Goal: Task Accomplishment & Management: Manage account settings

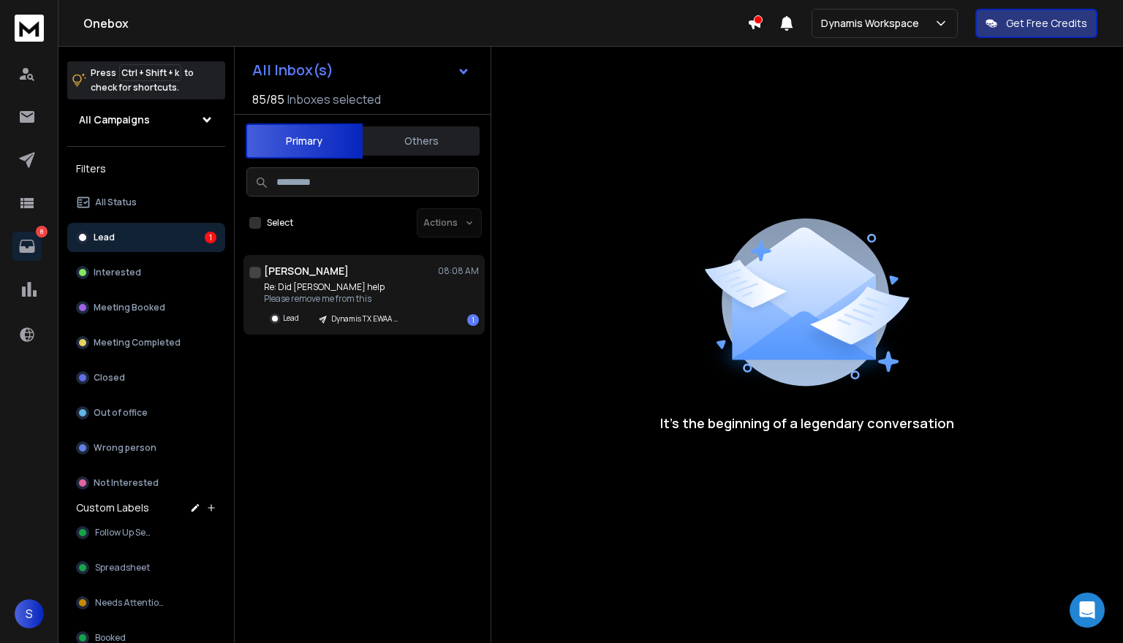
click at [363, 271] on div "[PERSON_NAME] 08:08 AM" at bounding box center [371, 271] width 215 height 15
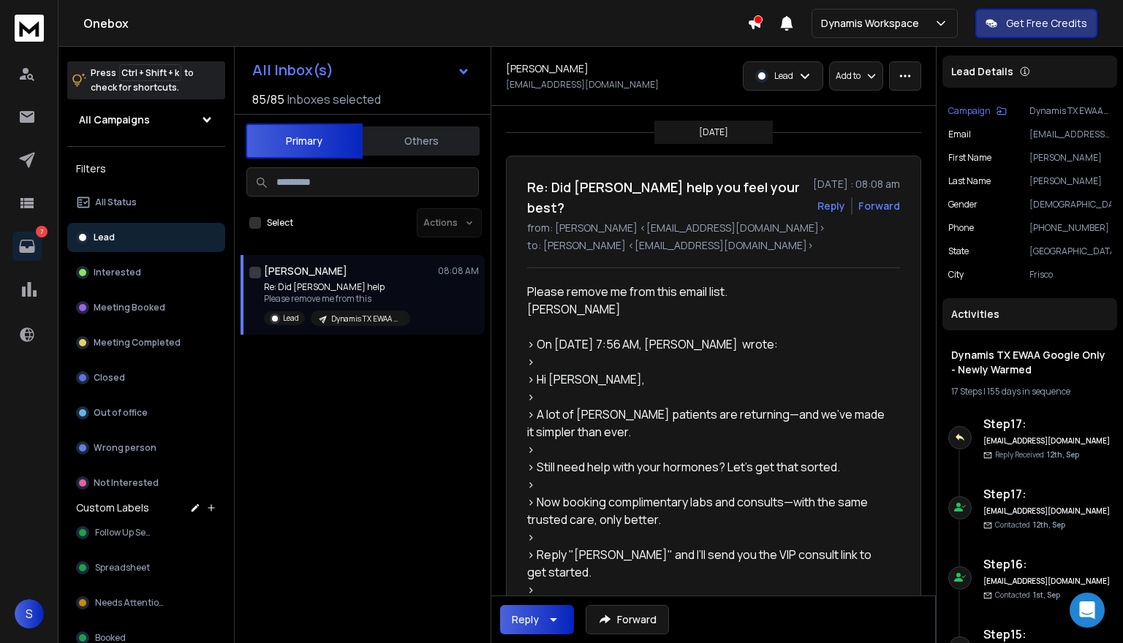
click at [908, 79] on icon "button" at bounding box center [905, 75] width 13 height 13
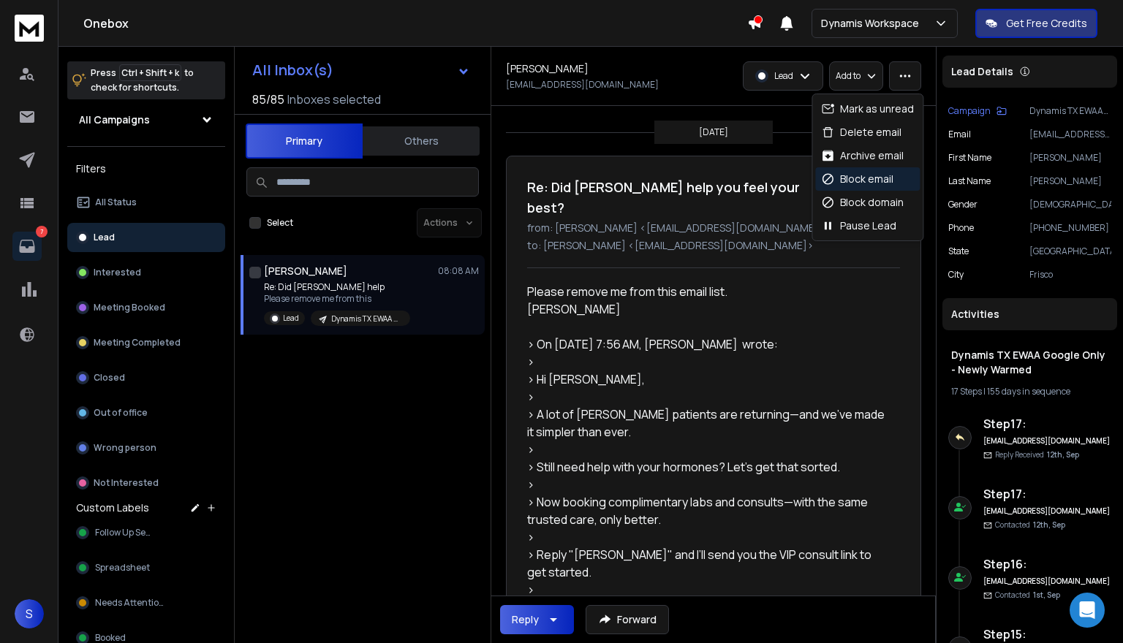
click at [879, 175] on div "Block email" at bounding box center [857, 179] width 72 height 15
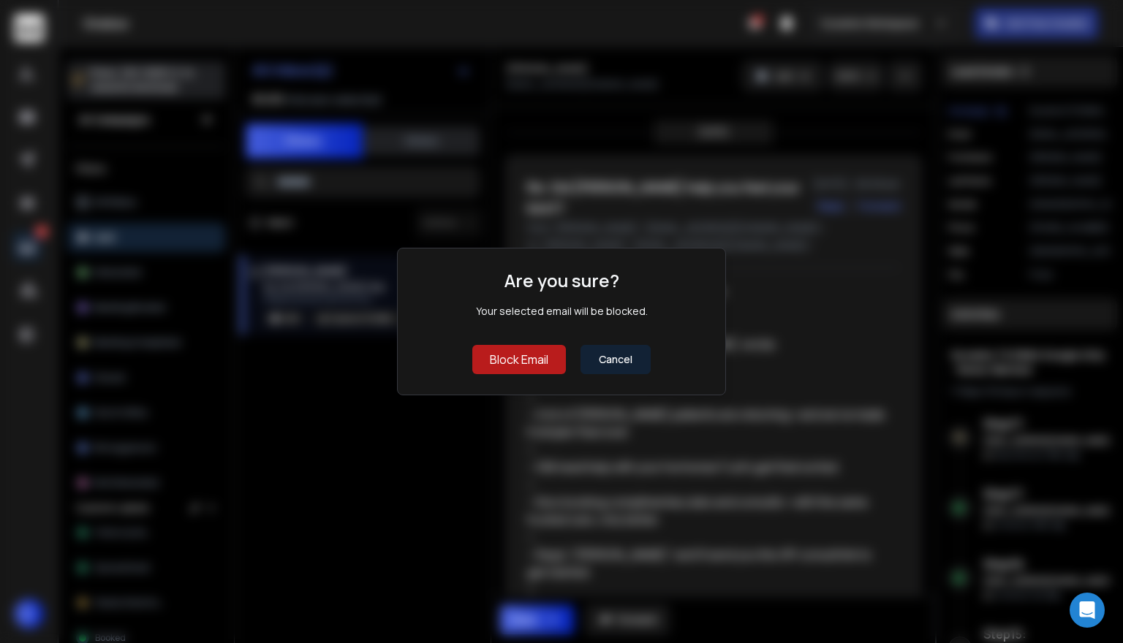
click at [509, 366] on button "Block Email" at bounding box center [519, 359] width 94 height 29
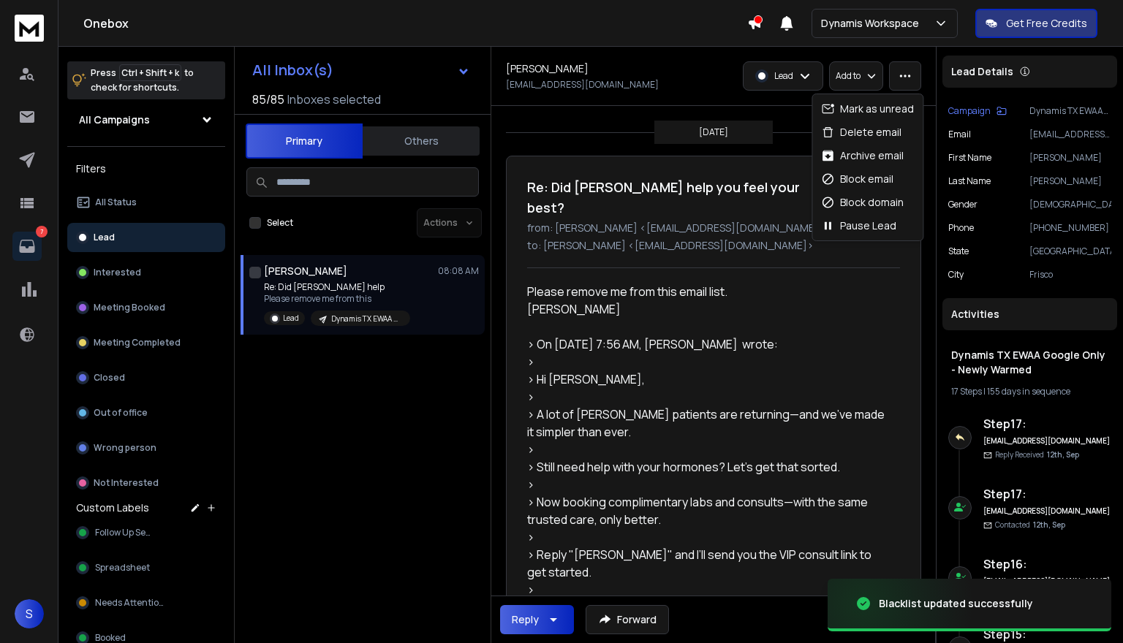
click at [913, 65] on button "button" at bounding box center [905, 75] width 32 height 29
click at [881, 148] on div "Archive email" at bounding box center [862, 155] width 83 height 15
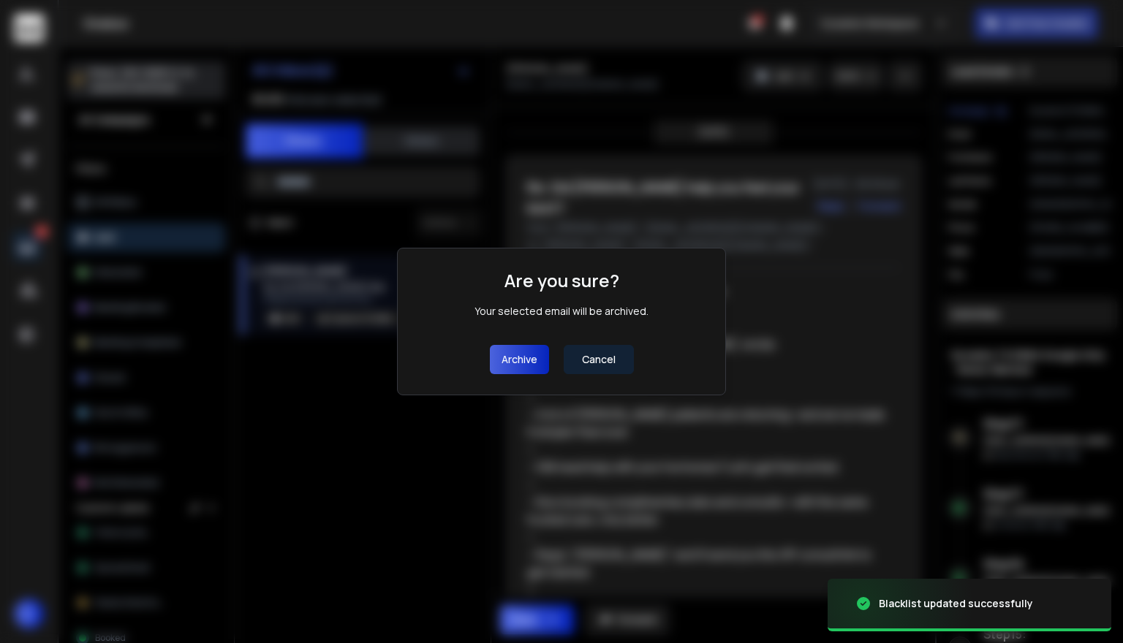
click at [513, 348] on button "archive" at bounding box center [519, 359] width 59 height 29
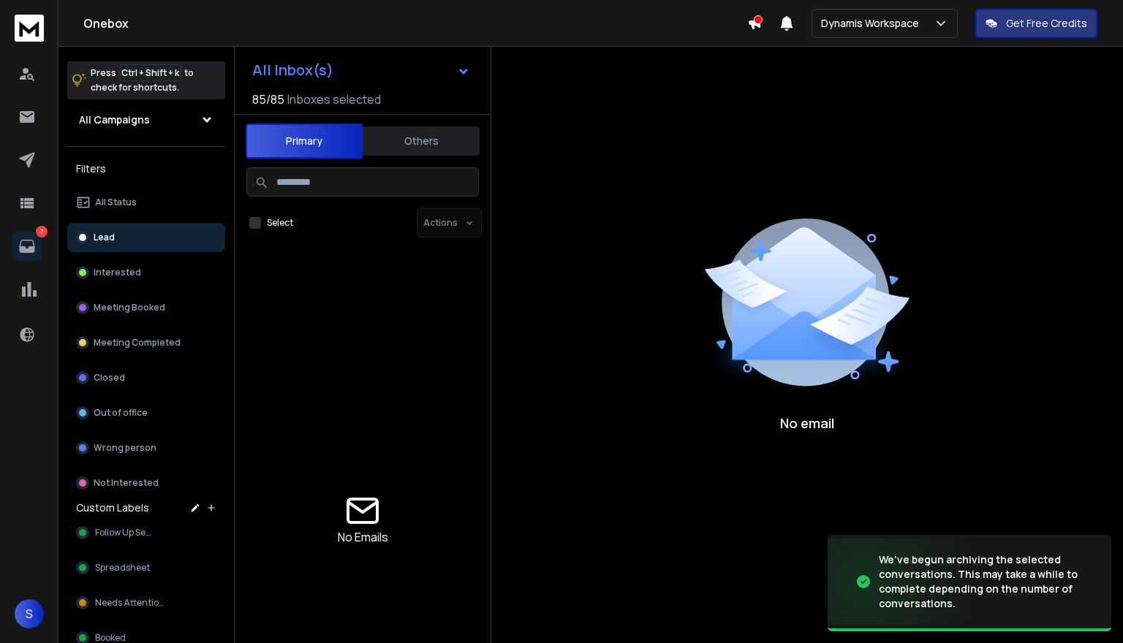
click at [404, 157] on div "Primary Others Select Actions No Emails" at bounding box center [363, 427] width 256 height 602
click at [409, 148] on button "Others" at bounding box center [421, 141] width 117 height 32
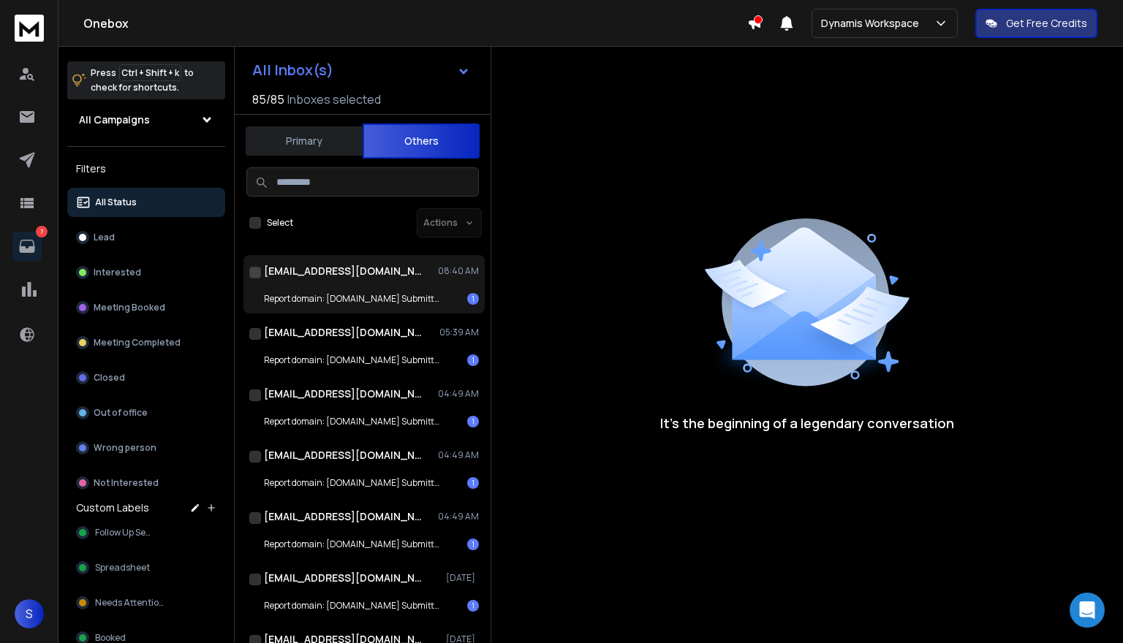
click at [249, 273] on div "[EMAIL_ADDRESS][DOMAIN_NAME] 08:40 AM Report domain: [DOMAIN_NAME] Submitter: […" at bounding box center [363, 284] width 241 height 58
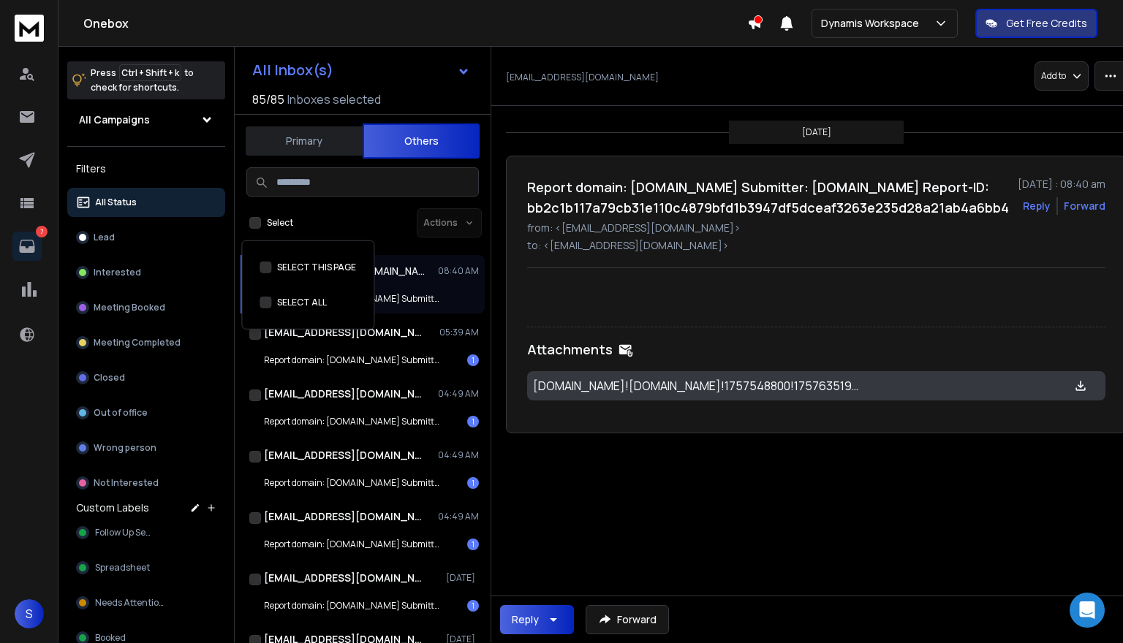
click at [254, 221] on button "SELECT THIS PAGE" at bounding box center [255, 223] width 12 height 12
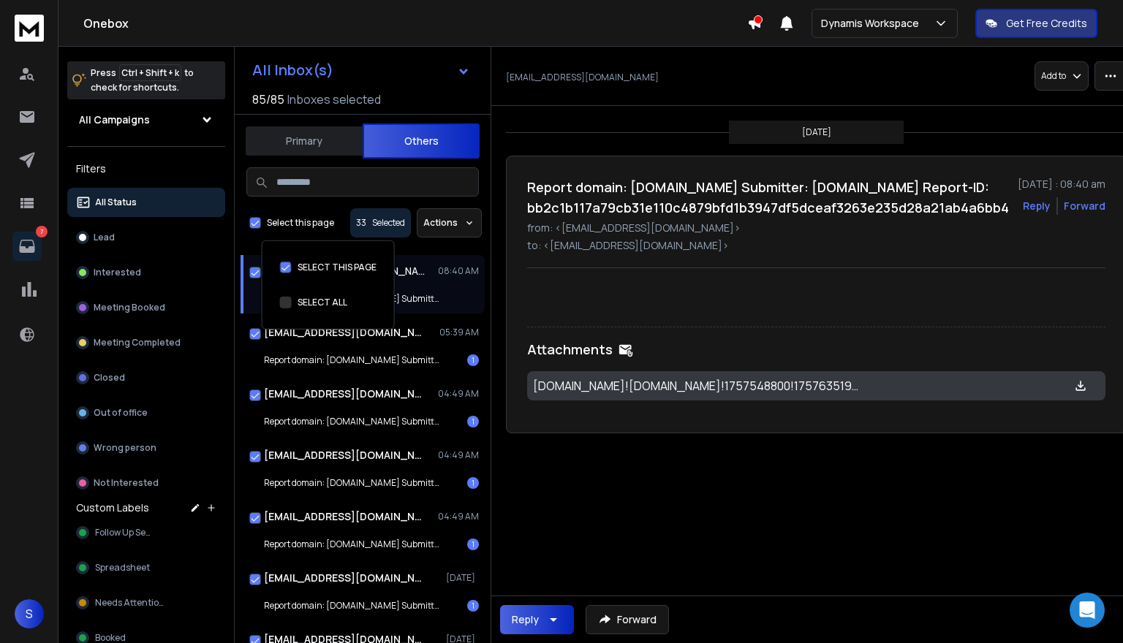
click at [256, 220] on button "SELECT THIS PAGE" at bounding box center [255, 223] width 12 height 12
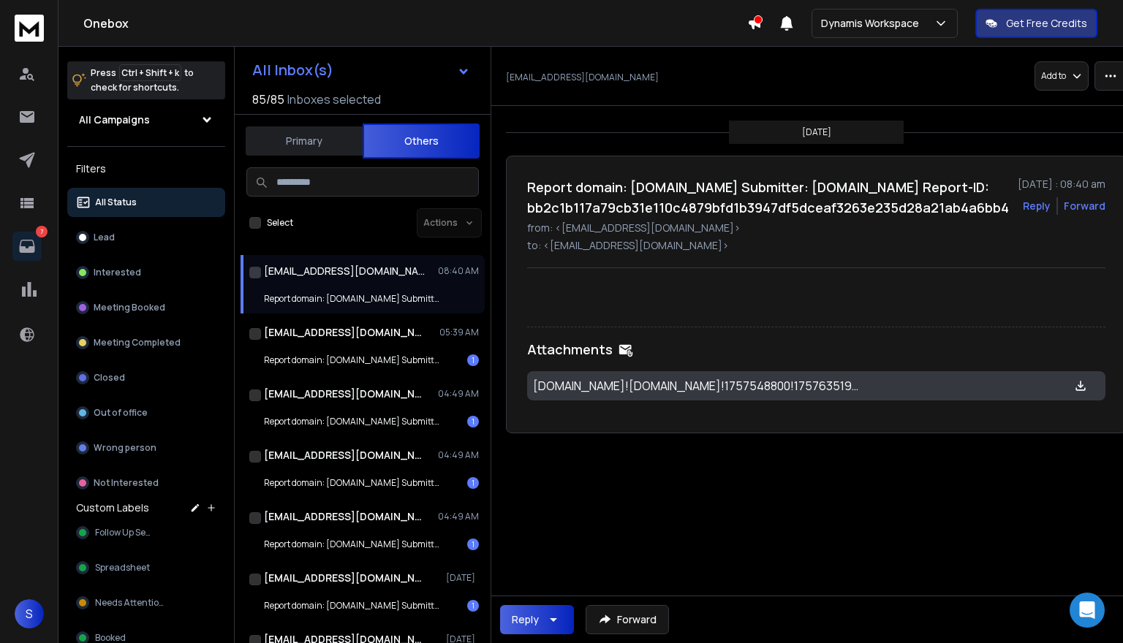
click at [256, 267] on button "button" at bounding box center [255, 273] width 12 height 12
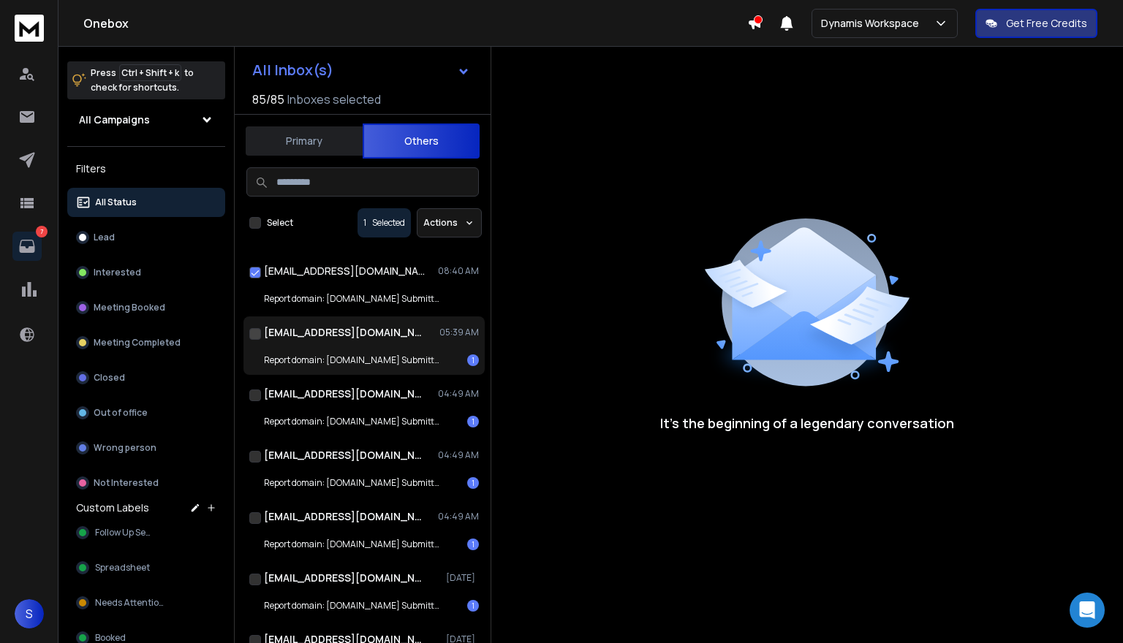
click at [259, 333] on button "button" at bounding box center [255, 334] width 12 height 12
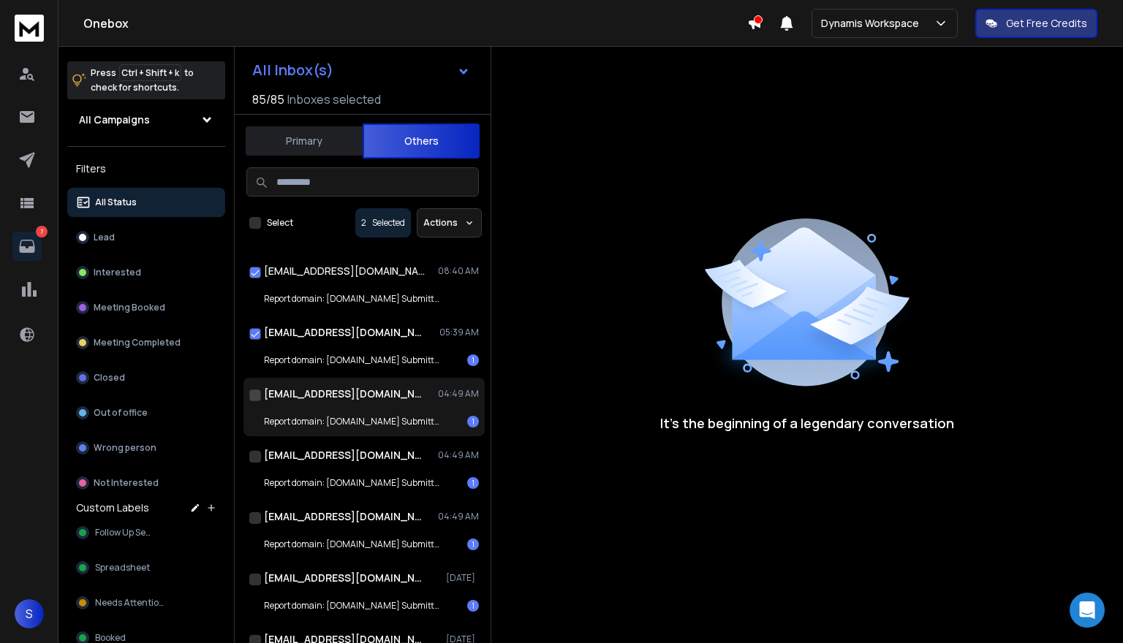
click at [253, 398] on button "button" at bounding box center [255, 396] width 12 height 12
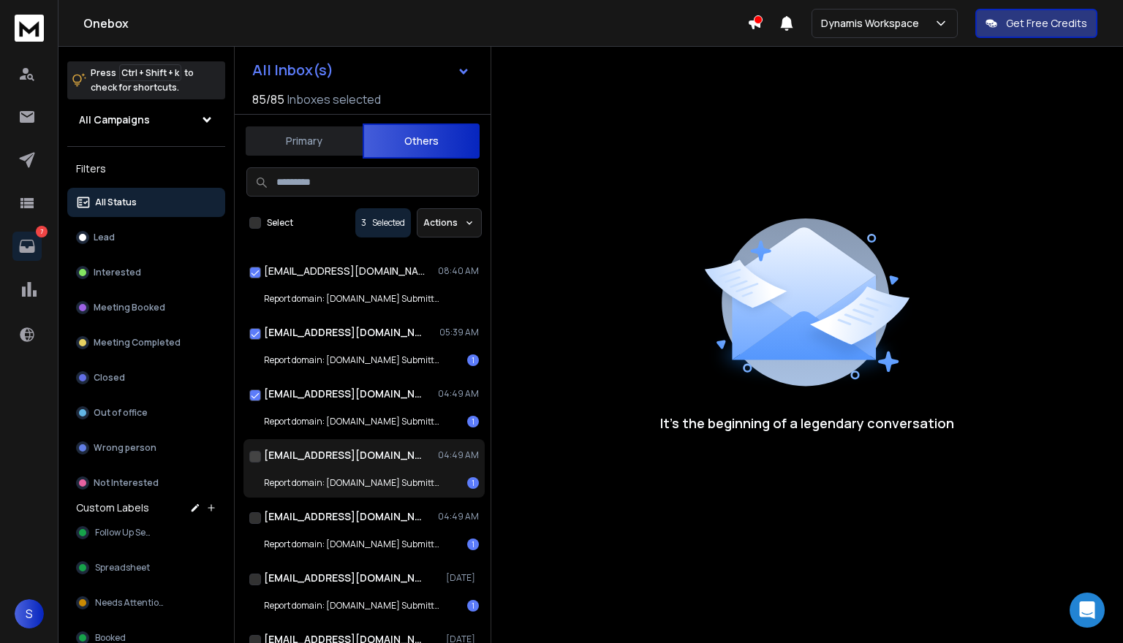
click at [254, 460] on button "button" at bounding box center [255, 457] width 12 height 12
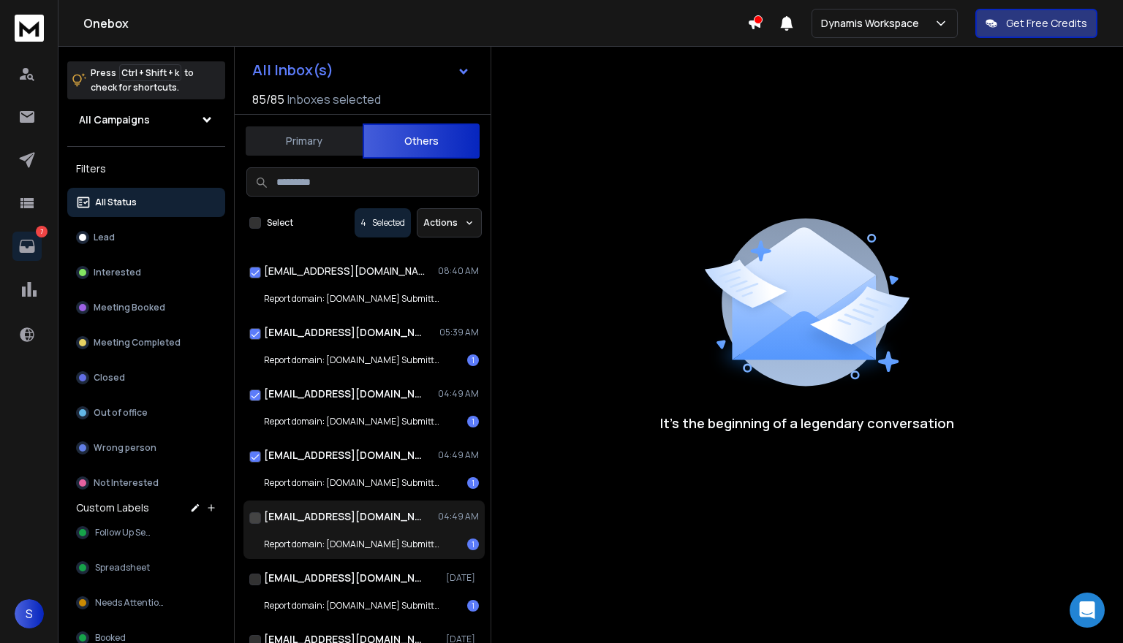
click at [254, 521] on button "button" at bounding box center [255, 519] width 12 height 12
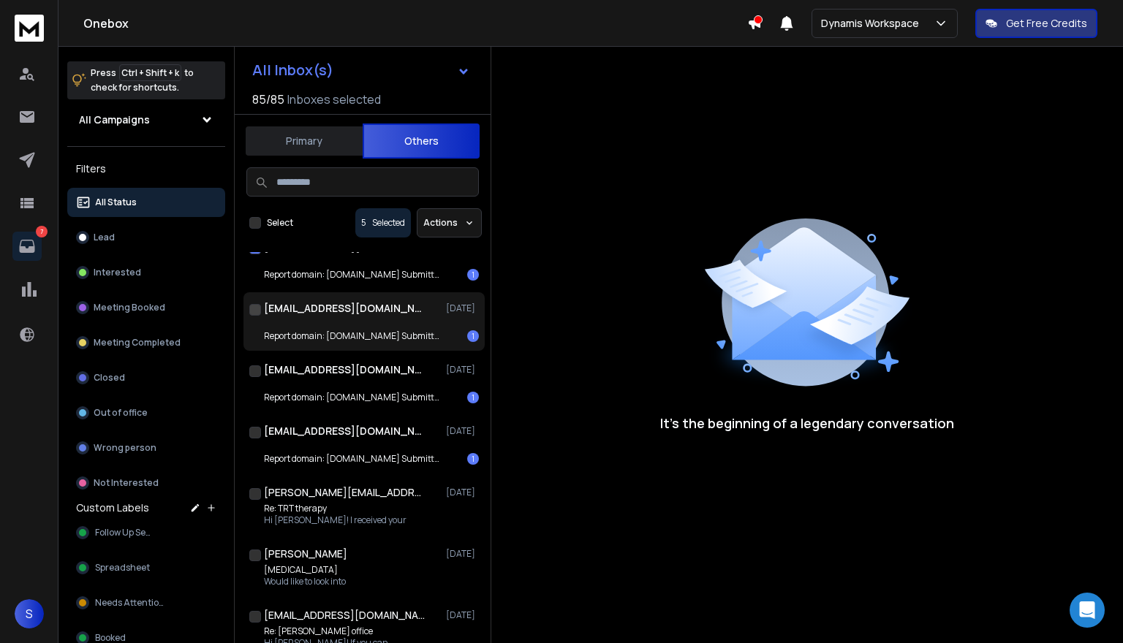
scroll to position [292, 0]
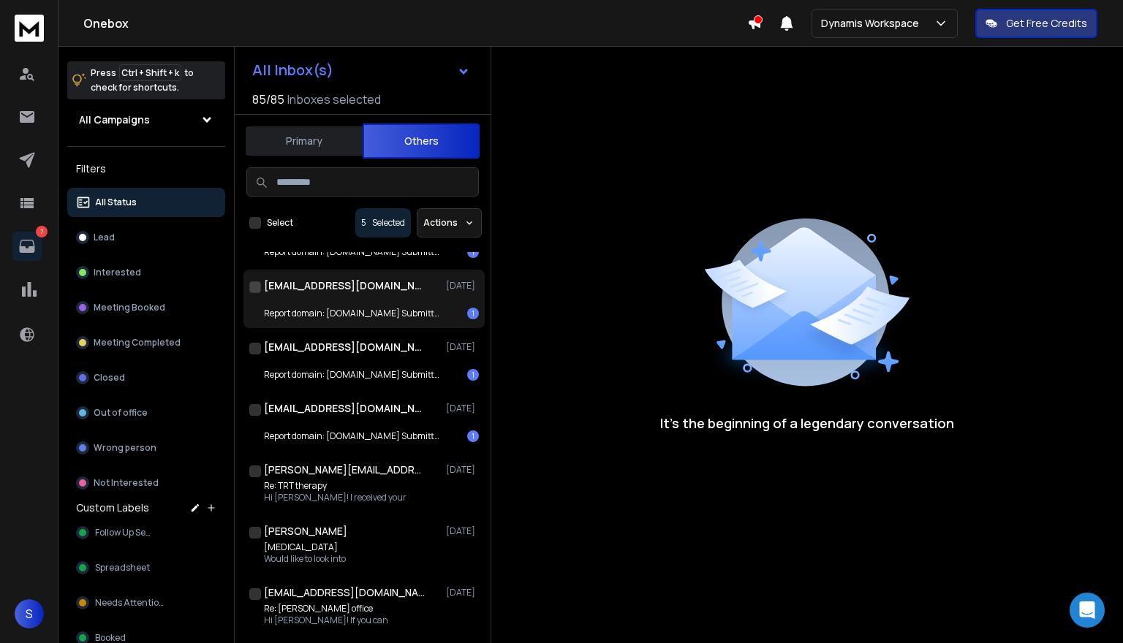
click at [254, 289] on button "button" at bounding box center [255, 288] width 12 height 12
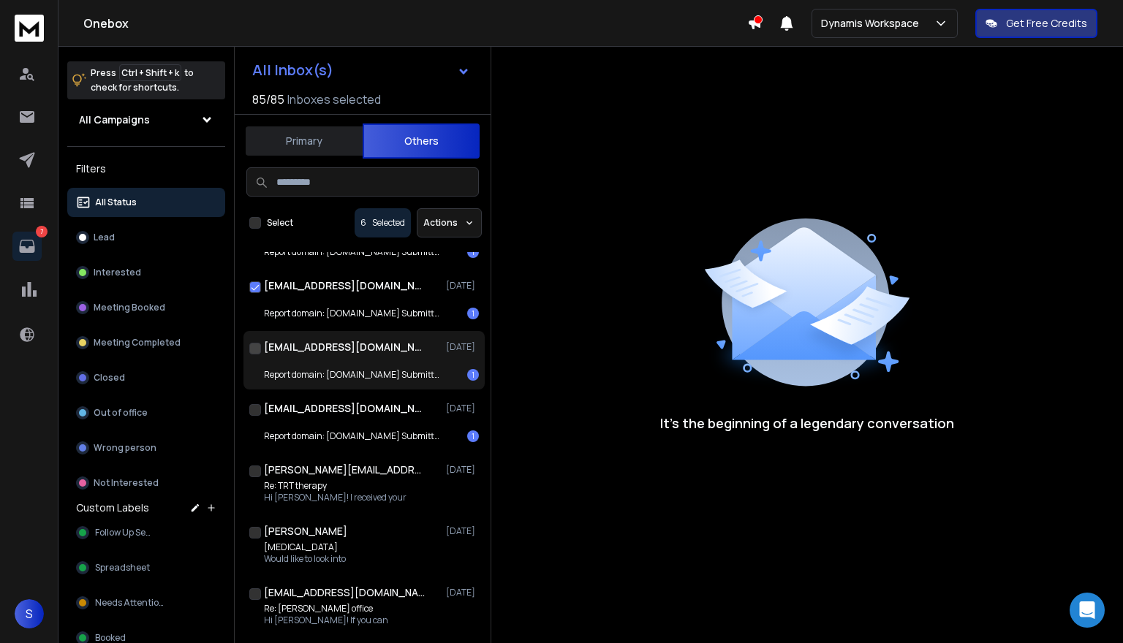
click at [251, 352] on button "button" at bounding box center [255, 349] width 12 height 12
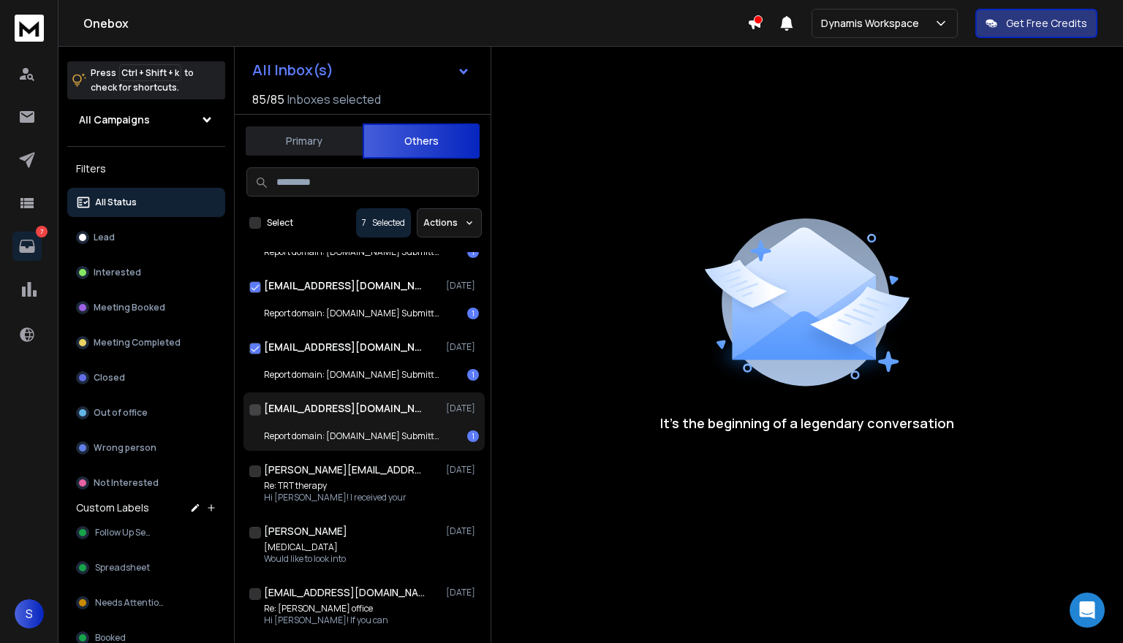
click at [256, 413] on button "button" at bounding box center [255, 410] width 12 height 12
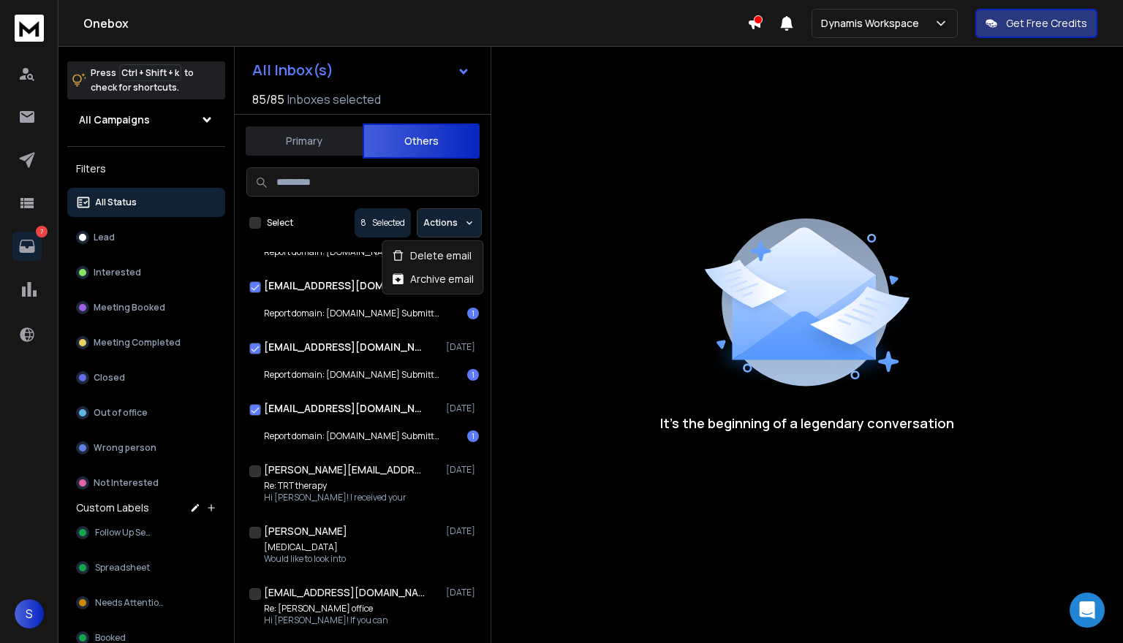
click at [475, 224] on icon "button" at bounding box center [470, 223] width 12 height 12
click at [459, 275] on div "Archive email" at bounding box center [432, 279] width 83 height 15
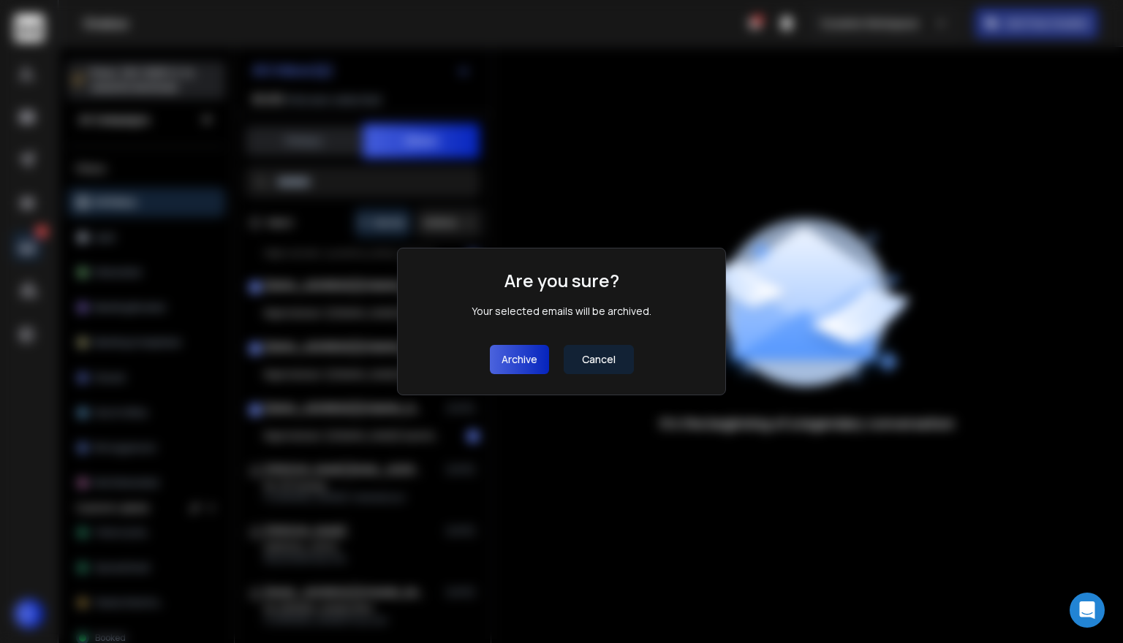
click at [518, 360] on p "archive" at bounding box center [520, 359] width 36 height 15
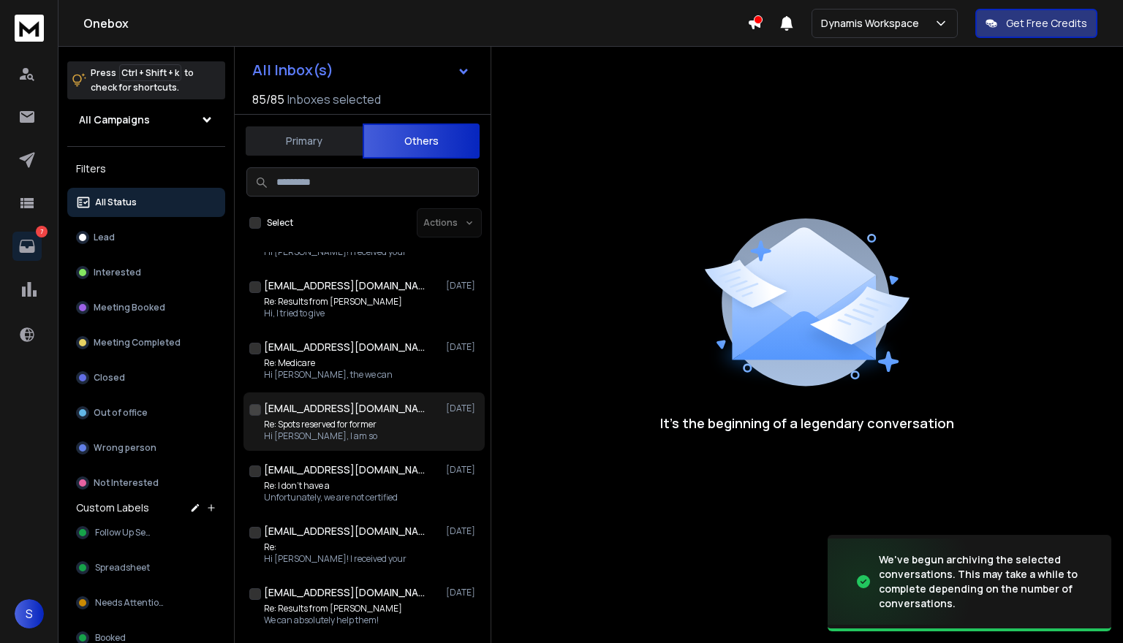
scroll to position [0, 0]
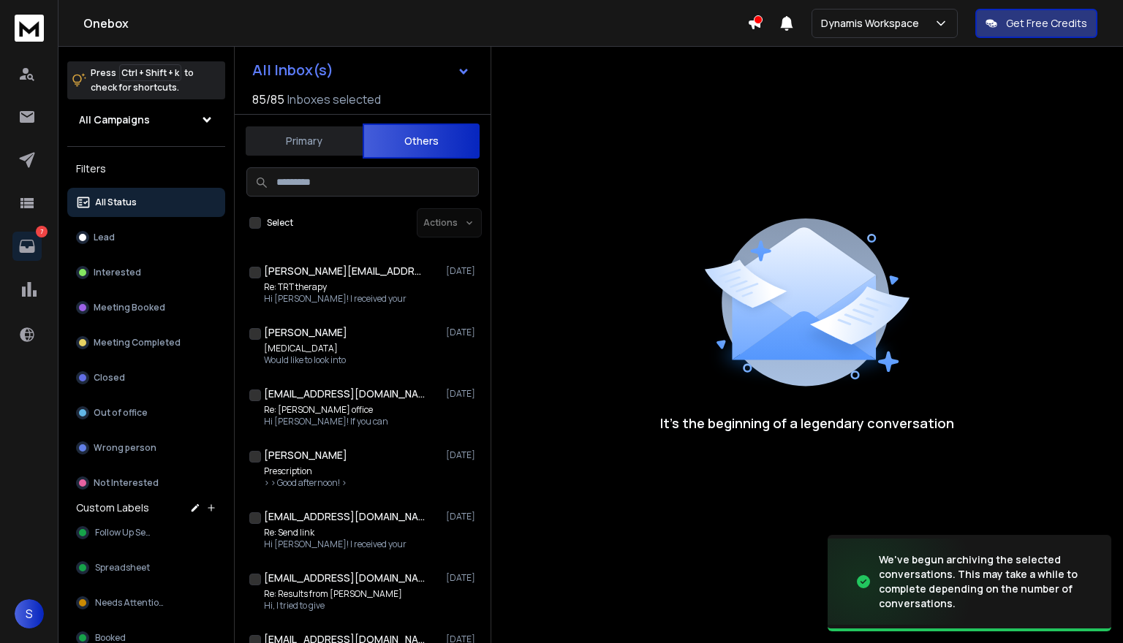
click at [318, 131] on button "Primary" at bounding box center [304, 141] width 117 height 32
